Goal: Communication & Community: Answer question/provide support

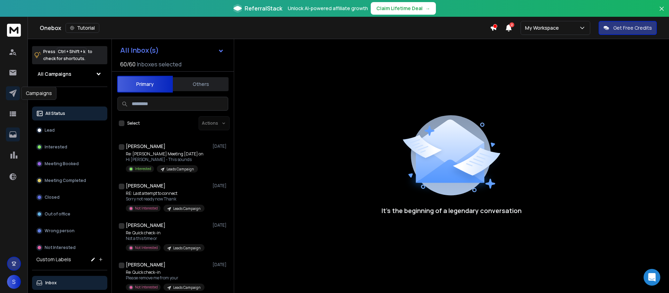
click at [16, 90] on icon at bounding box center [13, 93] width 8 height 8
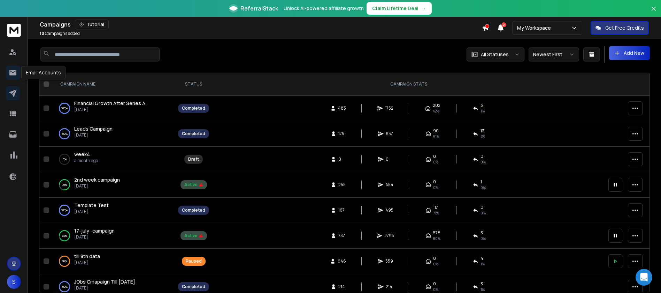
click at [13, 69] on icon at bounding box center [13, 72] width 8 height 8
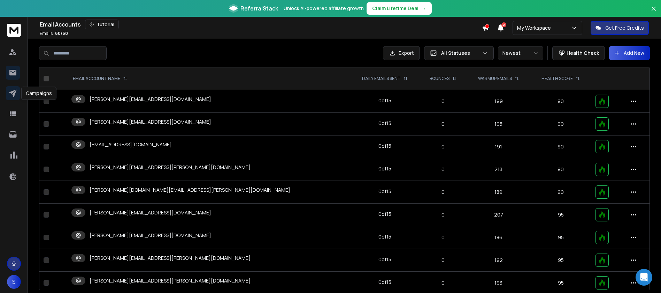
click at [10, 96] on icon at bounding box center [13, 93] width 8 height 8
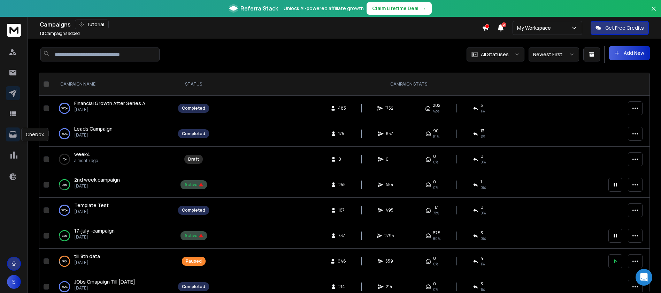
click at [12, 132] on icon at bounding box center [13, 134] width 8 height 8
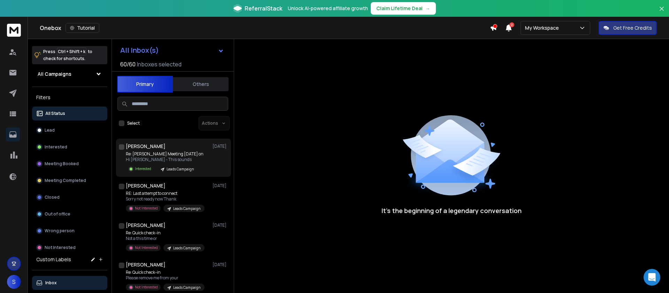
click at [179, 149] on div "[PERSON_NAME] [DATE]" at bounding box center [177, 146] width 103 height 7
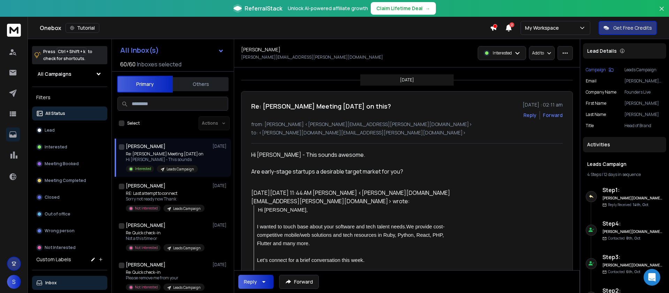
scroll to position [84, 0]
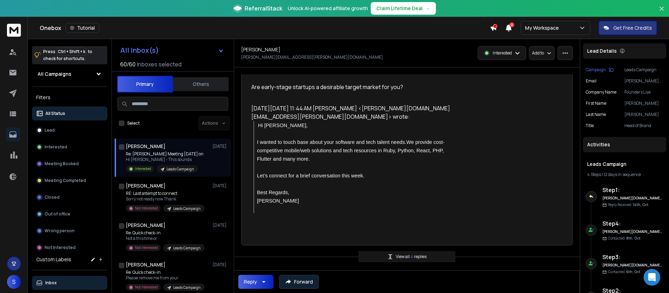
click at [293, 285] on button "Forward" at bounding box center [299, 281] width 40 height 14
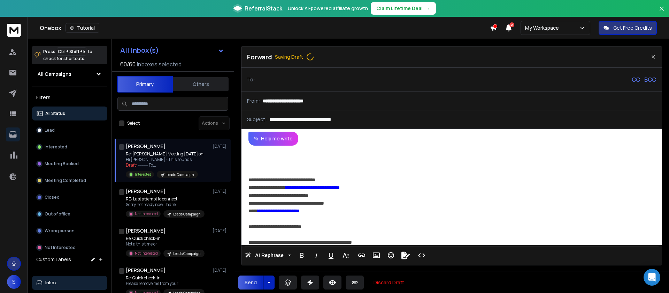
click at [288, 84] on input at bounding box center [282, 79] width 49 height 13
type input "**********"
click at [358, 75] on div at bounding box center [444, 79] width 372 height 13
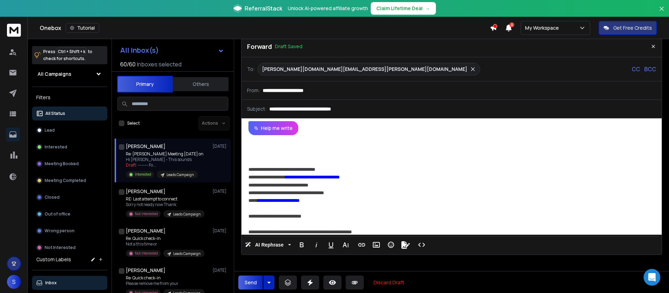
scroll to position [21, 0]
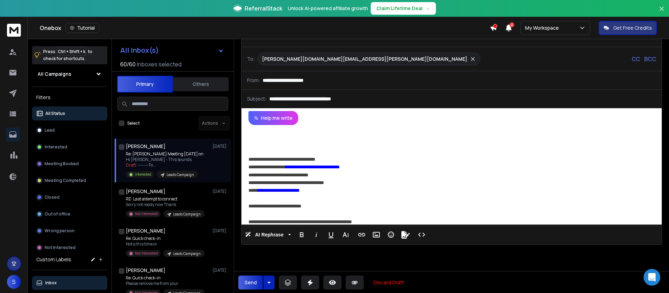
click at [250, 283] on button "Send" at bounding box center [250, 282] width 24 height 14
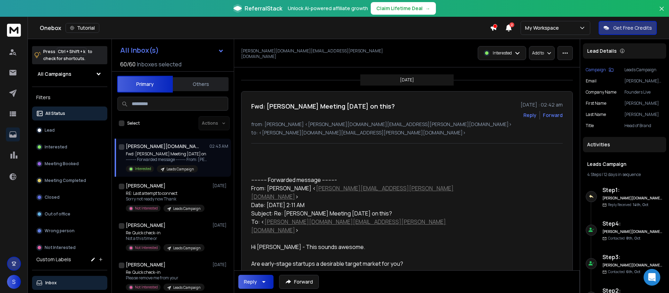
drag, startPoint x: 297, startPoint y: 53, endPoint x: 297, endPoint y: 59, distance: 6.6
click at [296, 59] on div "[PERSON_NAME][DOMAIN_NAME][EMAIL_ADDRESS][PERSON_NAME][DOMAIN_NAME] Interested …" at bounding box center [407, 53] width 332 height 14
drag, startPoint x: 392, startPoint y: 189, endPoint x: 306, endPoint y: 189, distance: 85.8
click at [306, 190] on div "From: [PERSON_NAME] < [PERSON_NAME][EMAIL_ADDRESS][PERSON_NAME][DOMAIN_NAME] >" at bounding box center [353, 192] width 204 height 17
copy link "[PERSON_NAME][EMAIL_ADDRESS][PERSON_NAME][DOMAIN_NAME]"
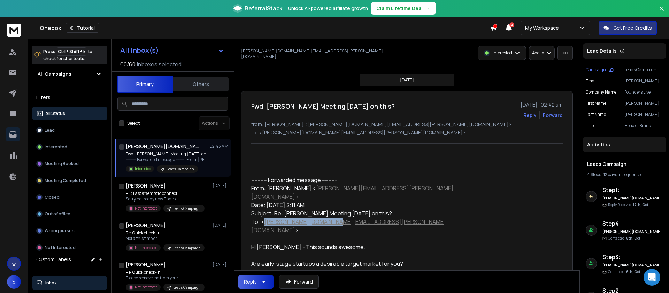
drag, startPoint x: 335, startPoint y: 213, endPoint x: 264, endPoint y: 213, distance: 71.1
click at [264, 217] on div "To: < [PERSON_NAME][DOMAIN_NAME][EMAIL_ADDRESS][PERSON_NAME][DOMAIN_NAME] >" at bounding box center [353, 225] width 204 height 17
copy link "[PERSON_NAME][DOMAIN_NAME][EMAIL_ADDRESS][PERSON_NAME][DOMAIN_NAME]"
